Goal: Task Accomplishment & Management: Manage account settings

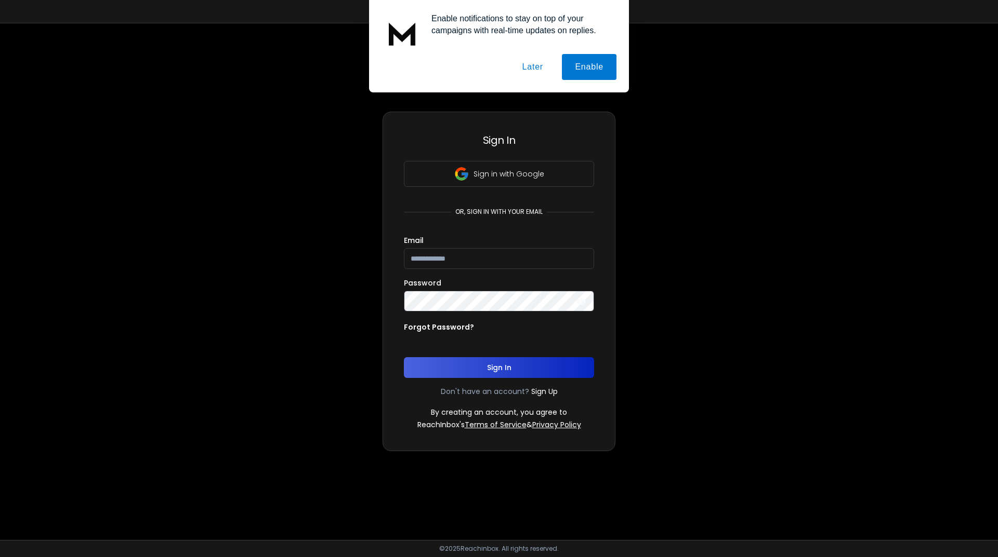
click at [450, 256] on input "email" at bounding box center [499, 258] width 190 height 21
click at [442, 254] on input "email" at bounding box center [499, 258] width 190 height 21
paste input "**********"
type input "**********"
click at [483, 370] on button "Sign In" at bounding box center [499, 367] width 190 height 21
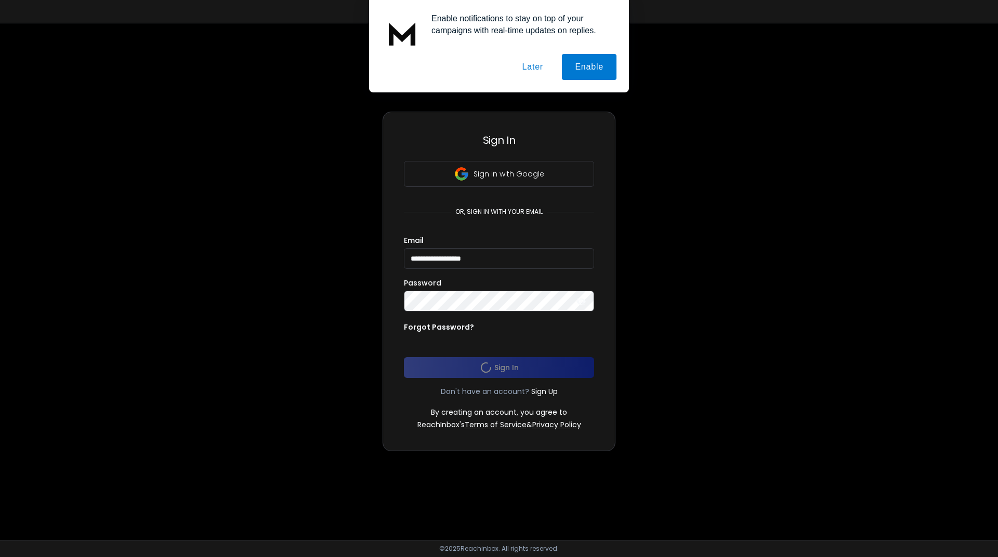
click at [537, 71] on button "Later" at bounding box center [532, 67] width 47 height 26
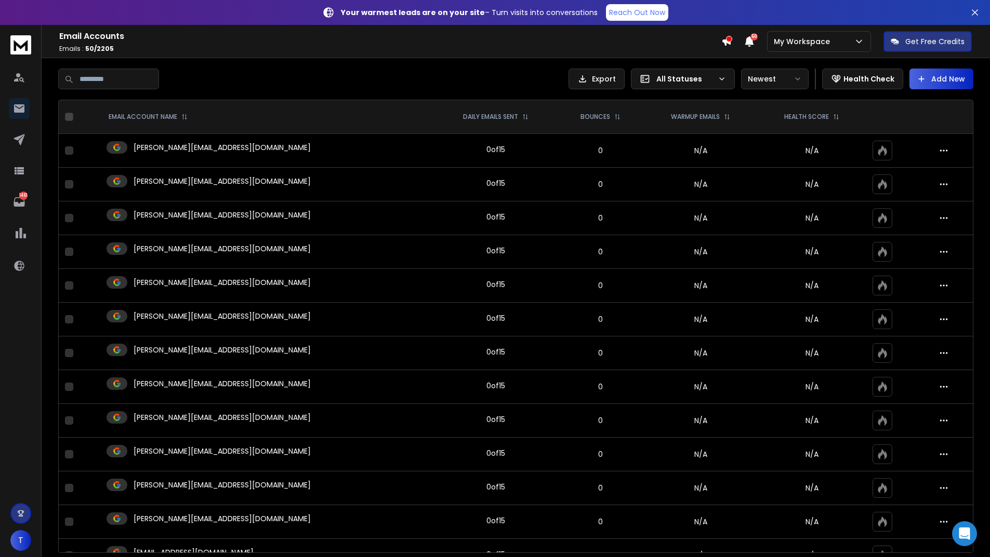
click at [948, 69] on button "Add New" at bounding box center [941, 79] width 64 height 21
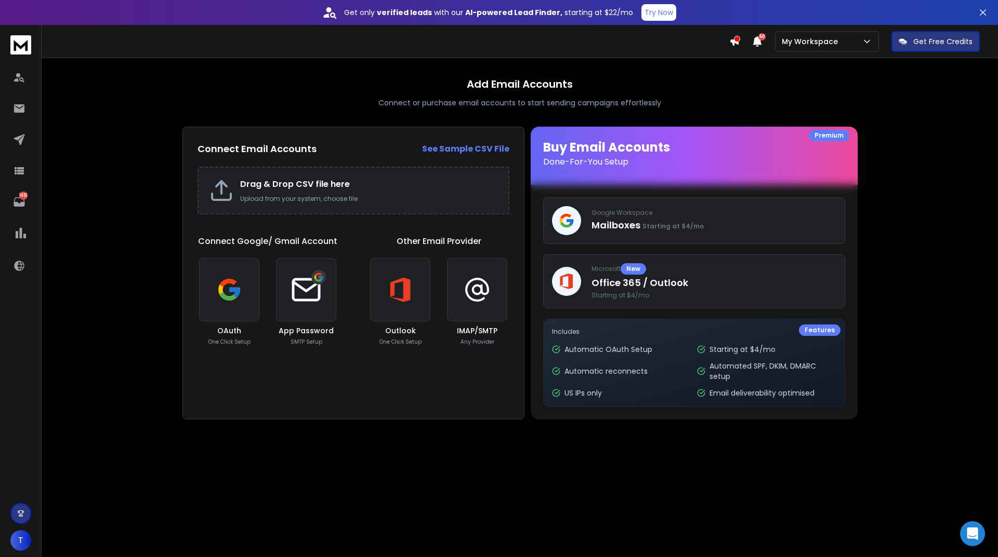
click at [268, 308] on div "OAuth One Click Setup App Password SMTP Setup" at bounding box center [267, 302] width 141 height 88
click at [246, 301] on div at bounding box center [229, 289] width 60 height 63
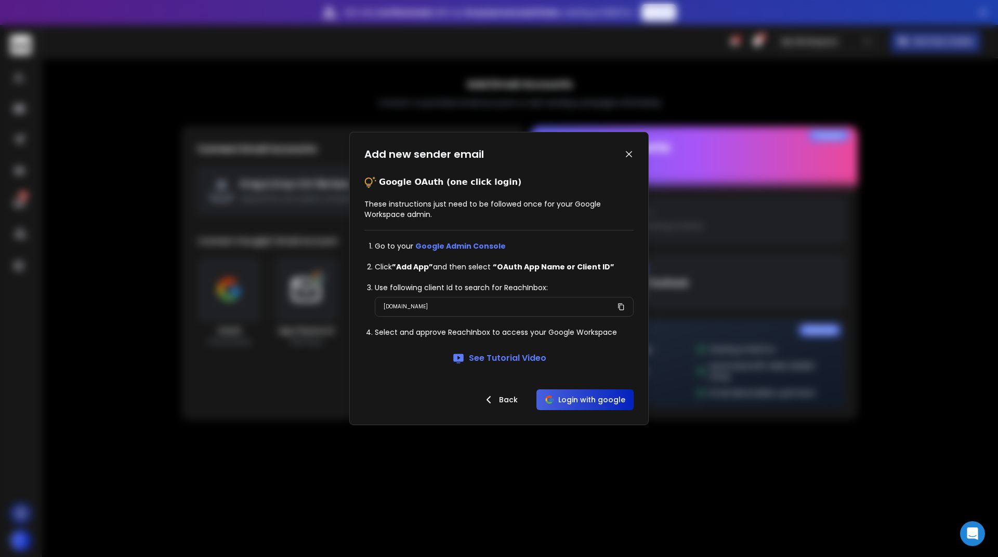
click at [610, 401] on button "Login with google" at bounding box center [584, 400] width 97 height 21
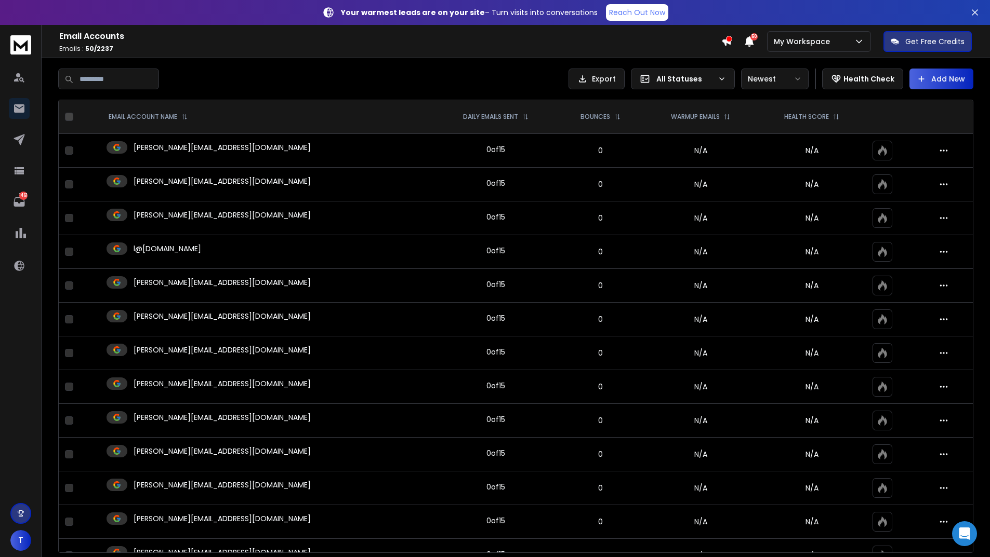
click at [939, 83] on button "Add New" at bounding box center [941, 79] width 64 height 21
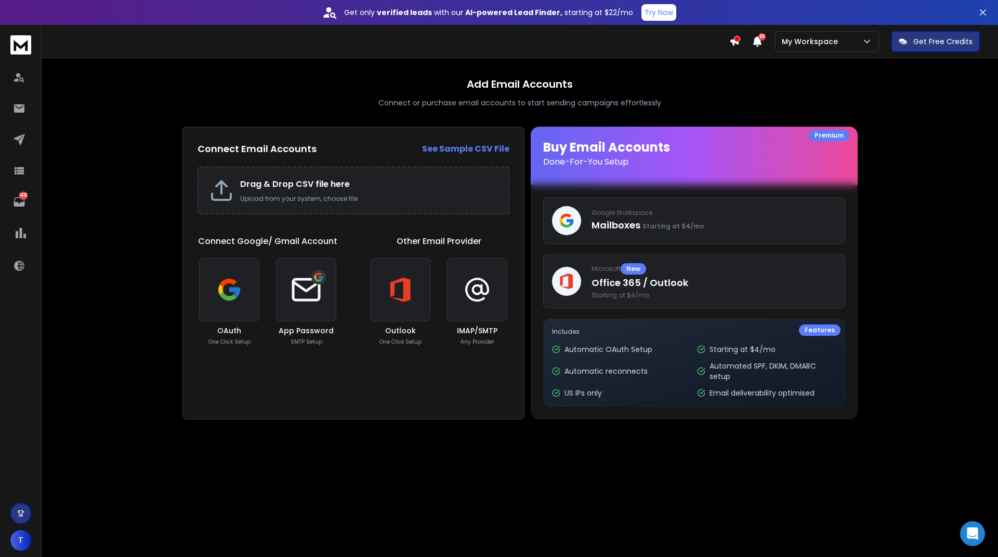
click at [228, 282] on icon at bounding box center [228, 283] width 17 height 8
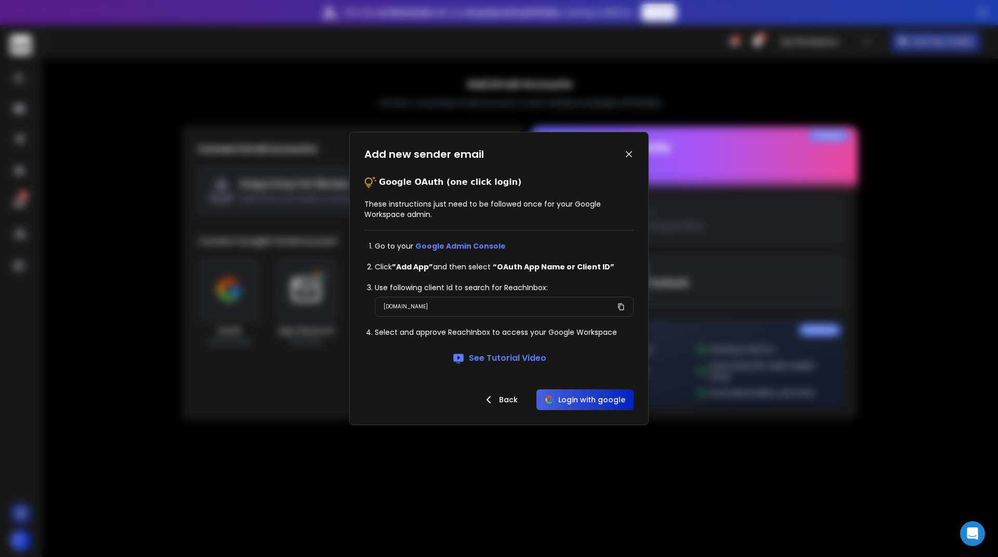
click at [599, 399] on button "Login with google" at bounding box center [584, 400] width 97 height 21
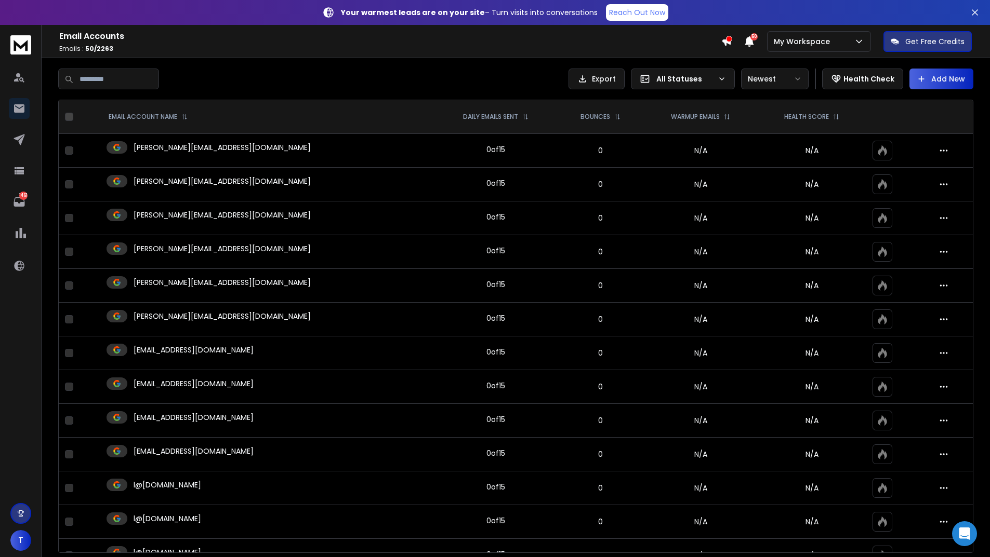
click at [933, 76] on button "Add New" at bounding box center [941, 79] width 64 height 21
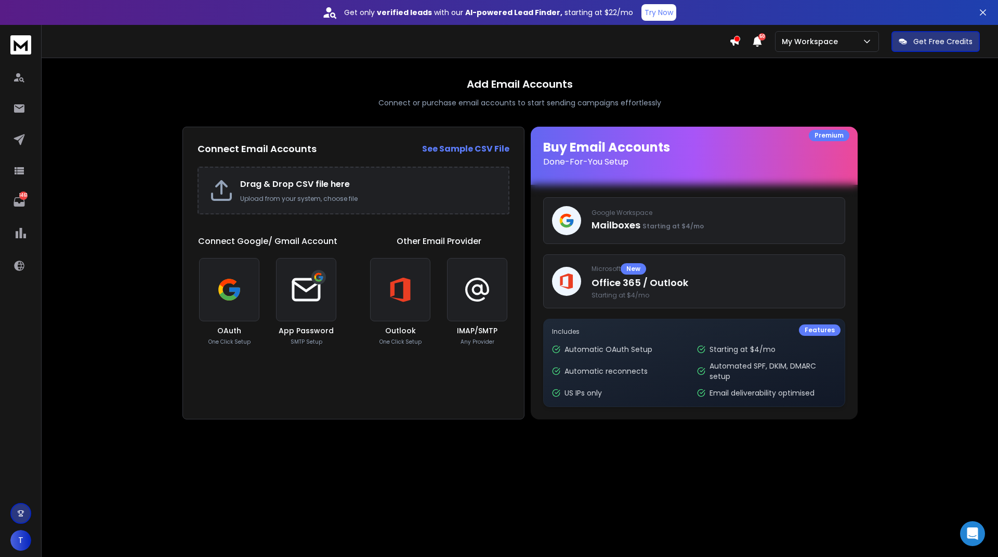
click at [228, 295] on icon at bounding box center [229, 289] width 26 height 31
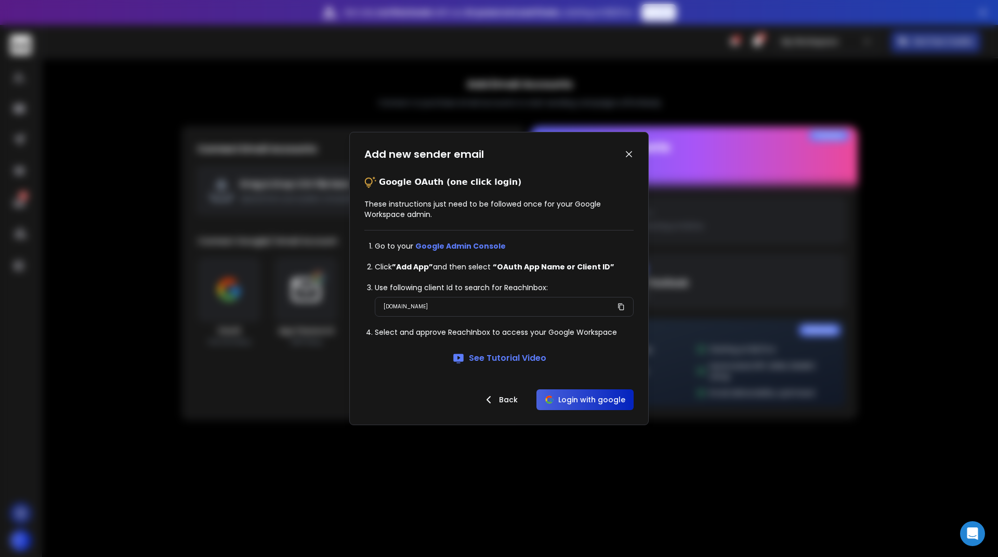
drag, startPoint x: 562, startPoint y: 402, endPoint x: 644, endPoint y: 427, distance: 85.1
click at [562, 402] on button "Login with google" at bounding box center [584, 400] width 97 height 21
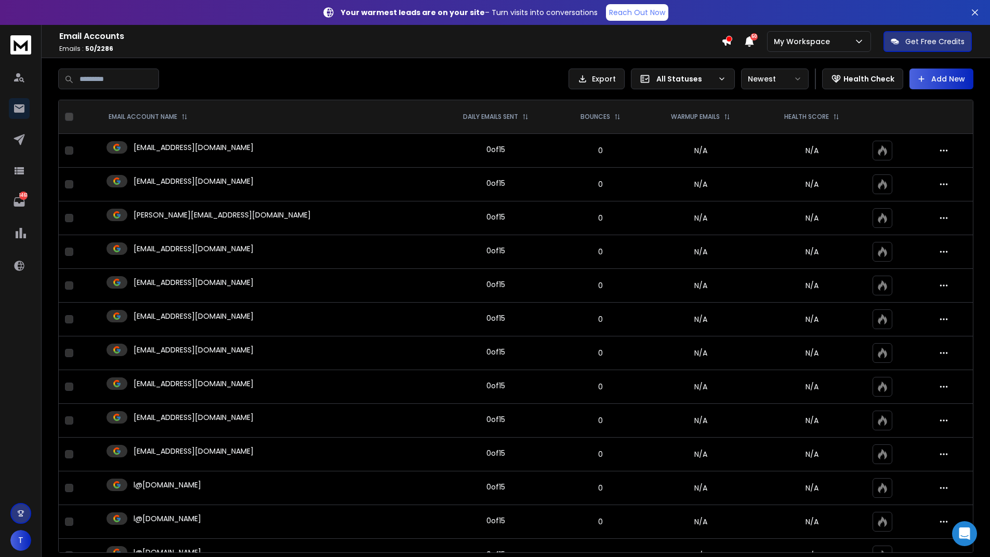
click at [934, 78] on button "Add New" at bounding box center [941, 79] width 64 height 21
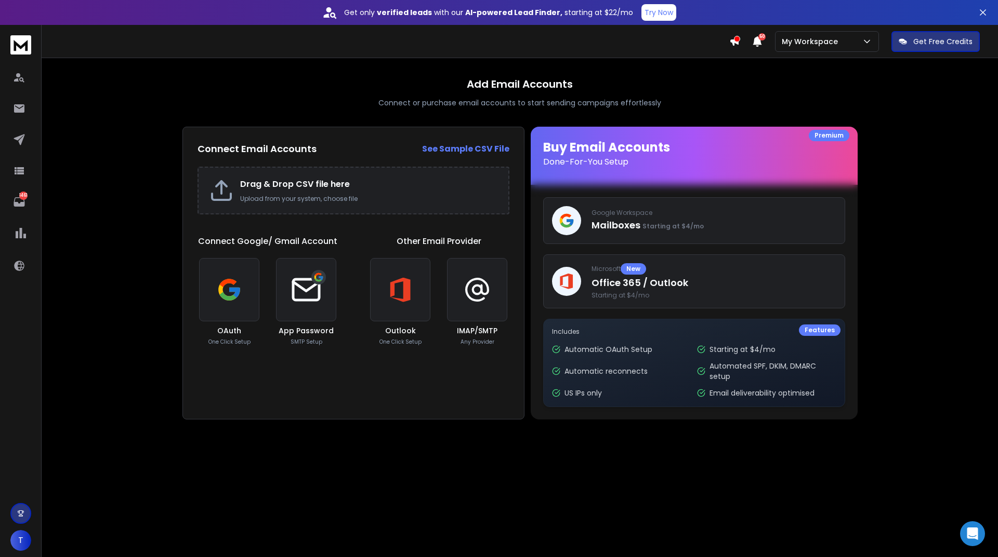
click at [229, 294] on icon at bounding box center [229, 289] width 26 height 31
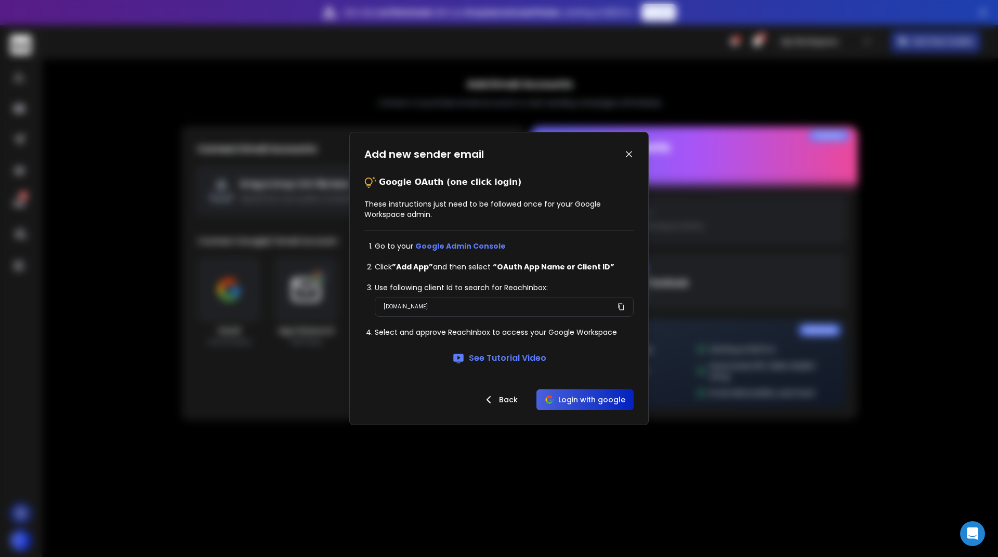
click at [576, 398] on button "Login with google" at bounding box center [584, 400] width 97 height 21
